Goal: Task Accomplishment & Management: Use online tool/utility

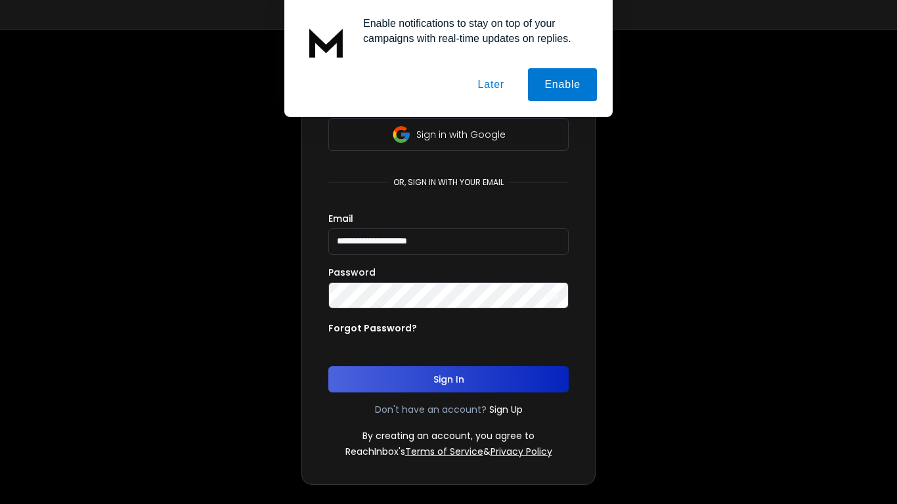
type input "**********"
click at [449, 379] on button "Sign In" at bounding box center [448, 379] width 240 height 26
